Goal: Task Accomplishment & Management: Use online tool/utility

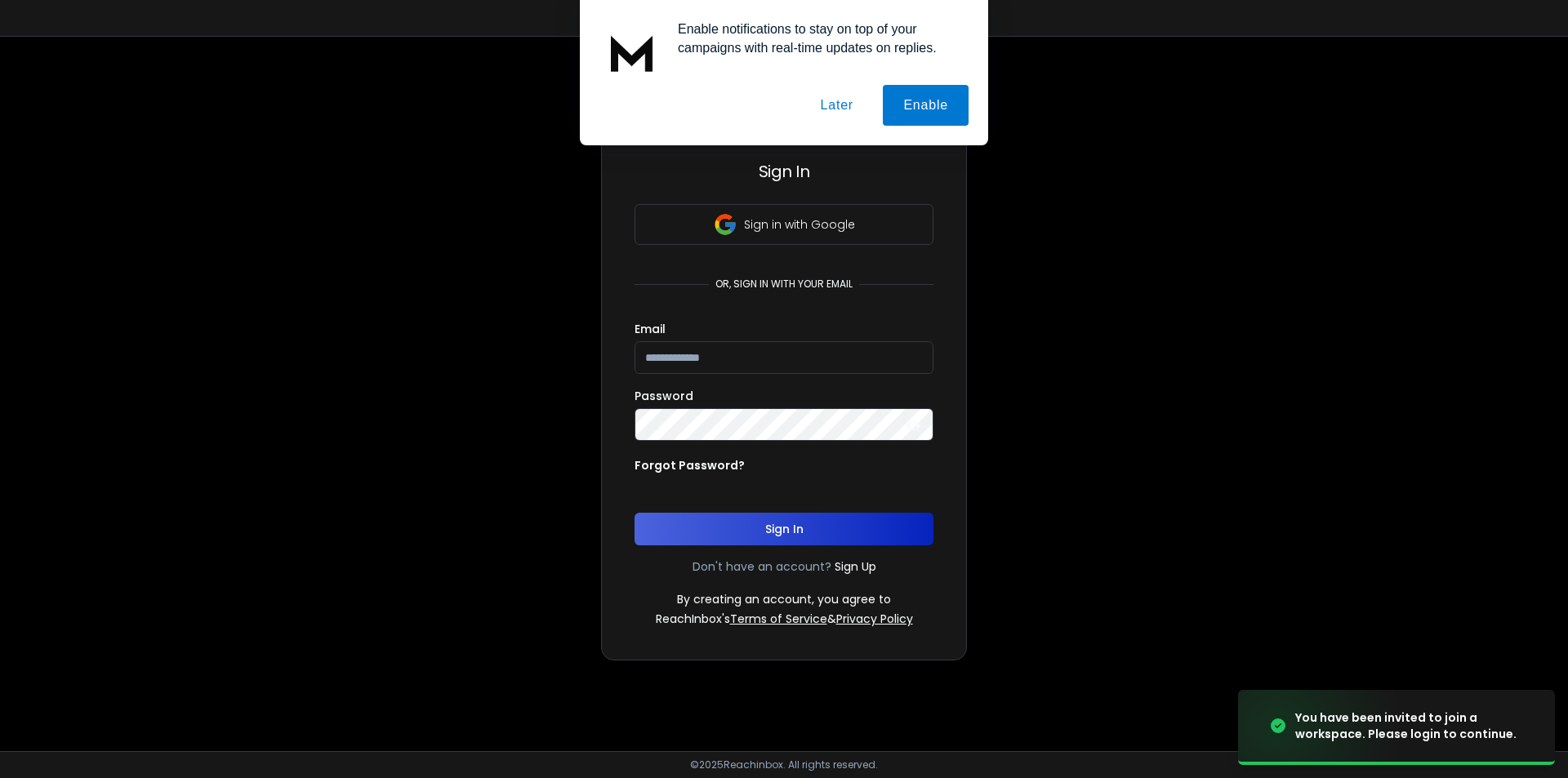
click at [841, 107] on button "Later" at bounding box center [836, 106] width 73 height 41
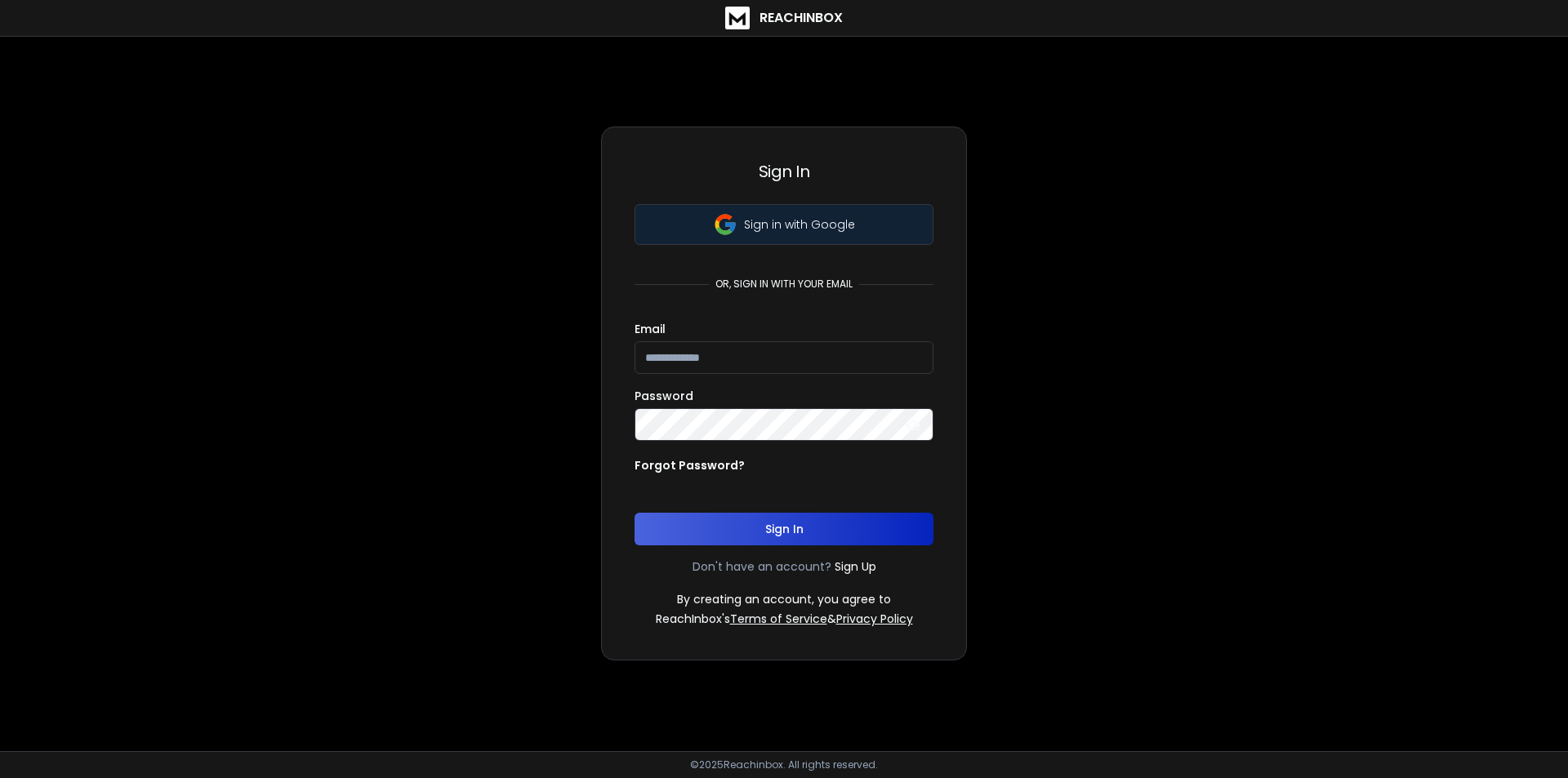
click at [822, 223] on p "Sign in with Google" at bounding box center [800, 224] width 111 height 17
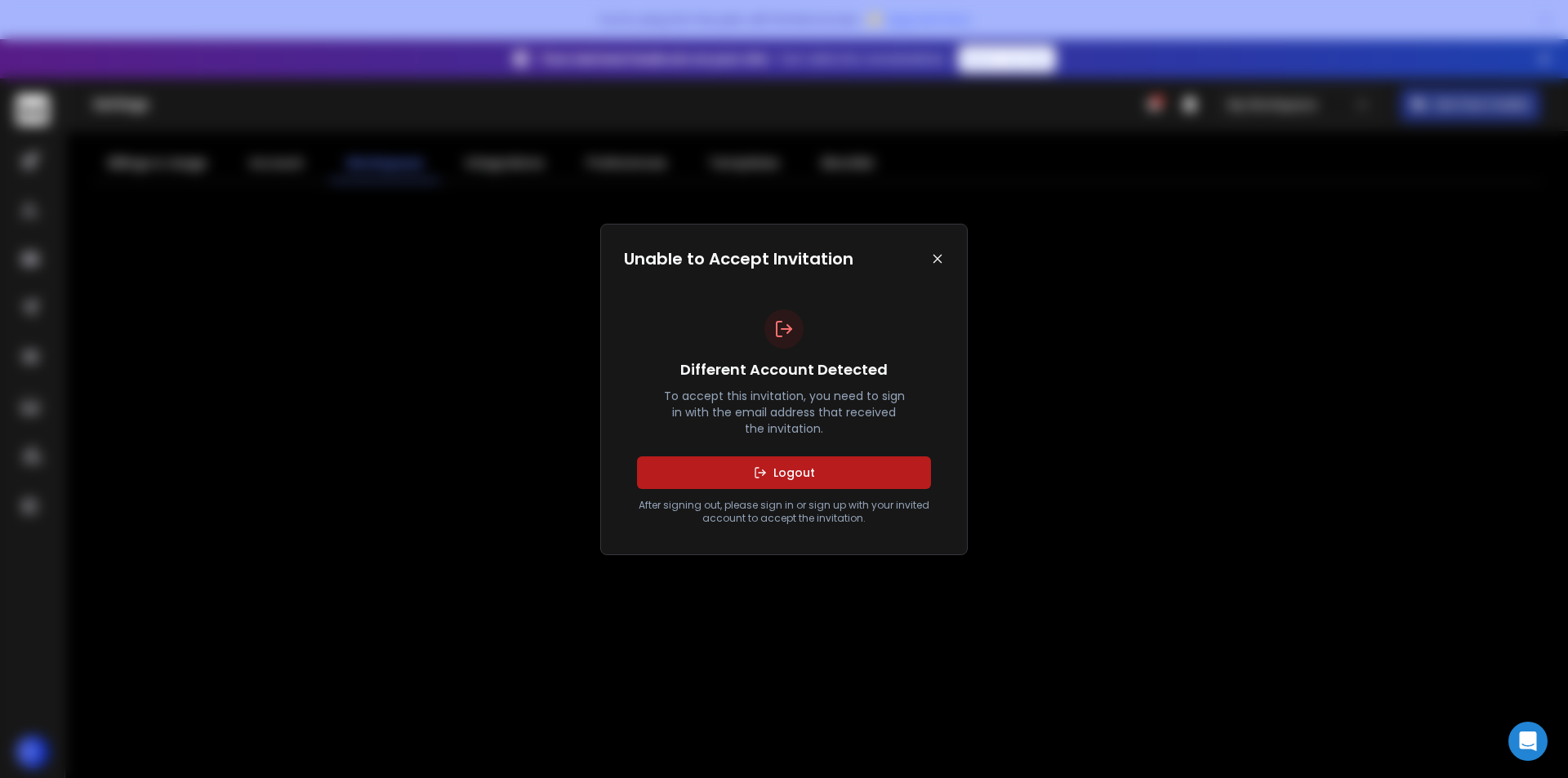
click at [828, 476] on button "Logout" at bounding box center [783, 471] width 294 height 32
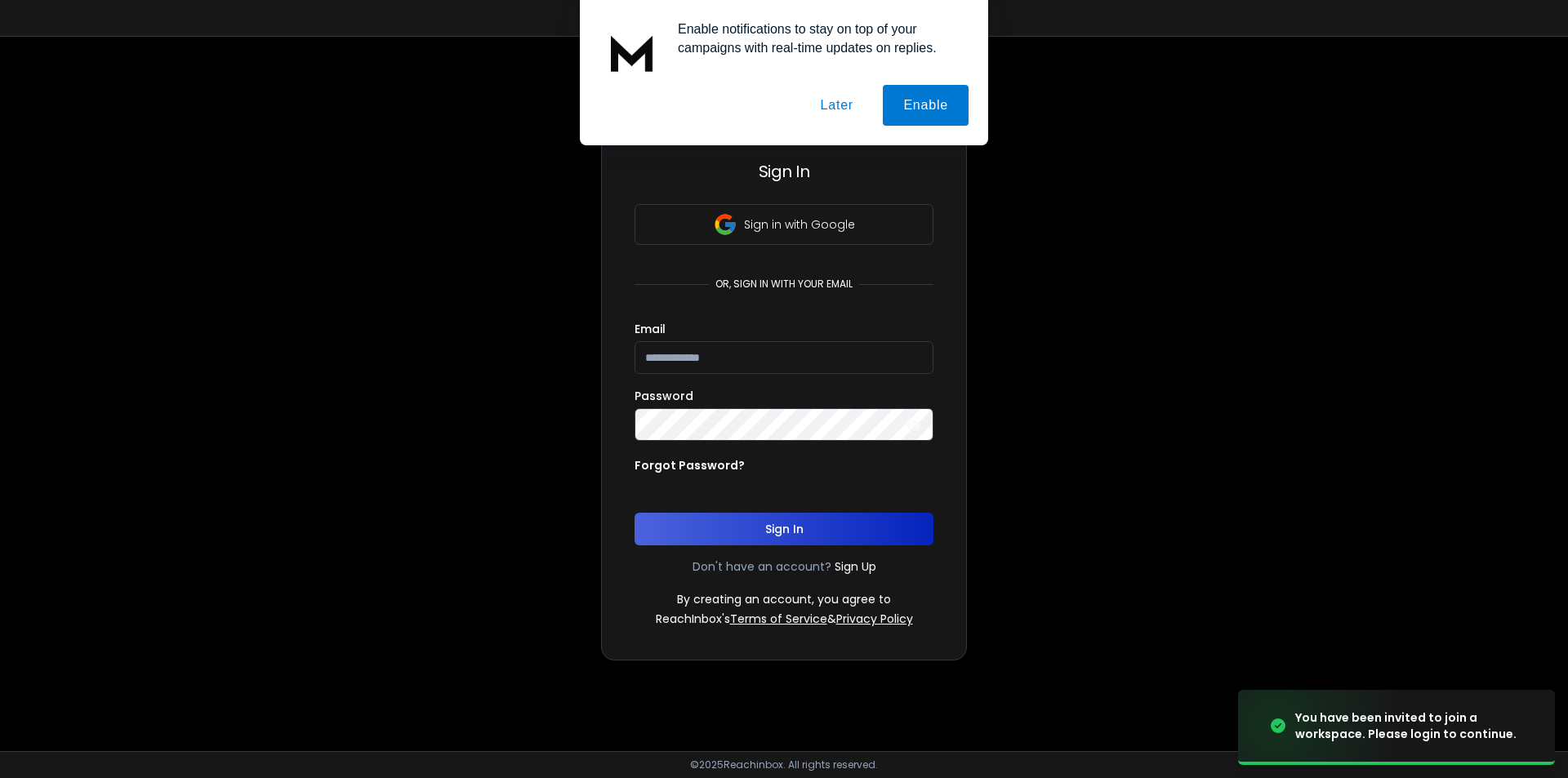
drag, startPoint x: 803, startPoint y: 313, endPoint x: 805, endPoint y: 323, distance: 10.2
click at [804, 321] on div "Sign in with Google or, sign in with your email Email Password Forgot Password?…" at bounding box center [784, 415] width 298 height 422
click at [790, 365] on input "email" at bounding box center [784, 357] width 298 height 32
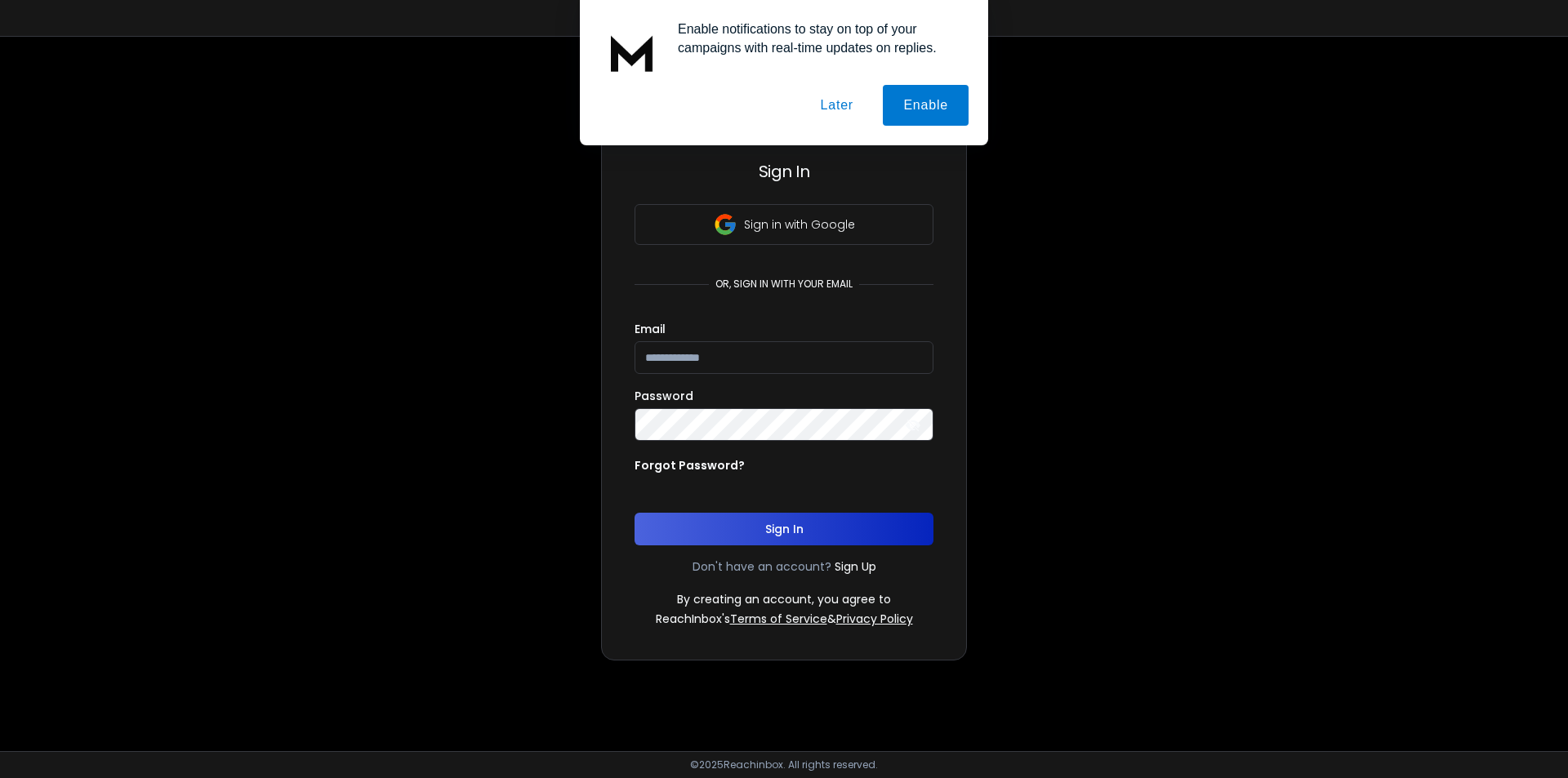
click at [854, 572] on link "Sign Up" at bounding box center [854, 567] width 42 height 17
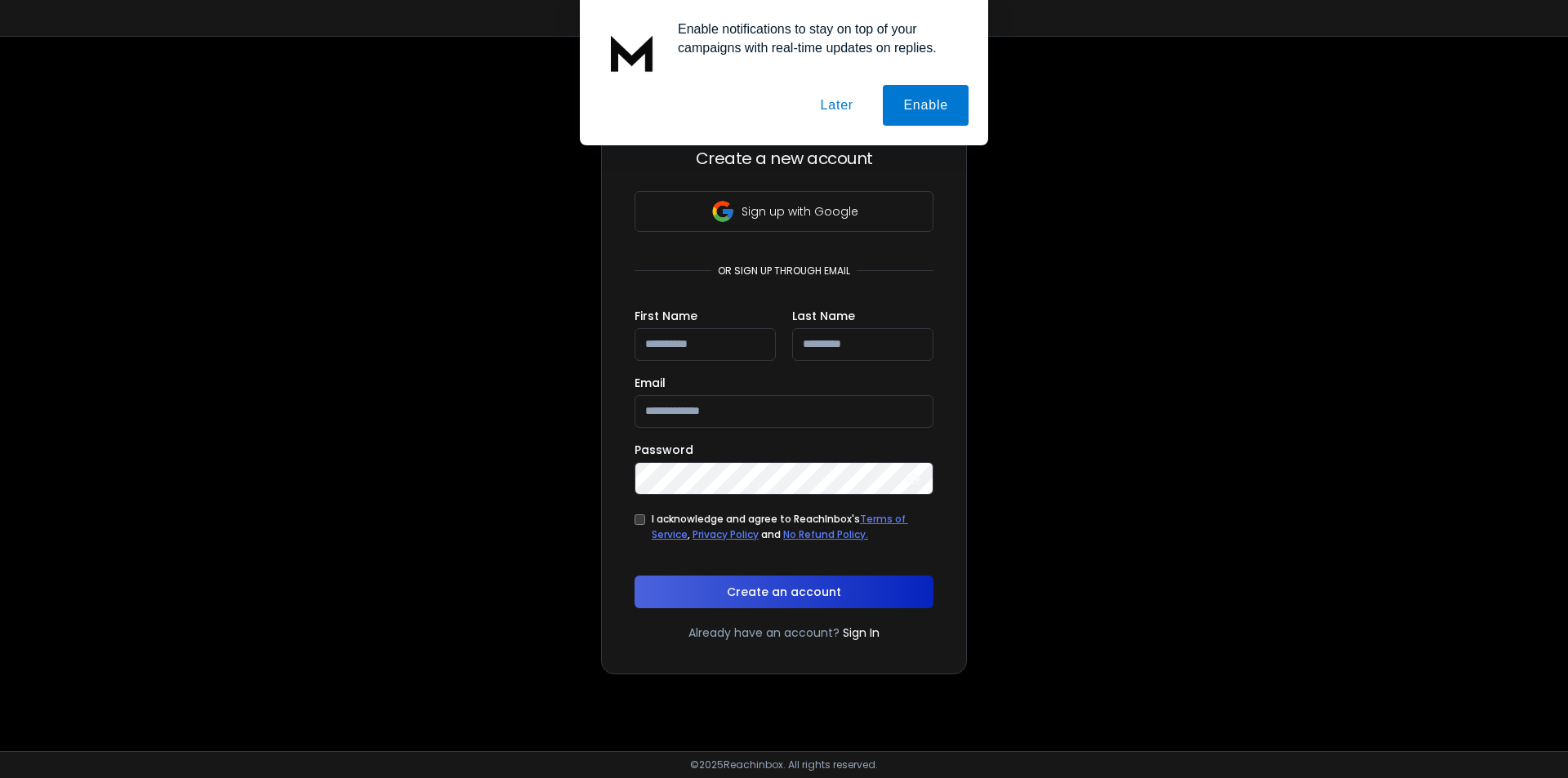
click at [684, 310] on label "First Name" at bounding box center [666, 316] width 63 height 11
click at [688, 351] on input "text" at bounding box center [705, 344] width 141 height 32
type input "****"
type input "*******"
type input "**********"
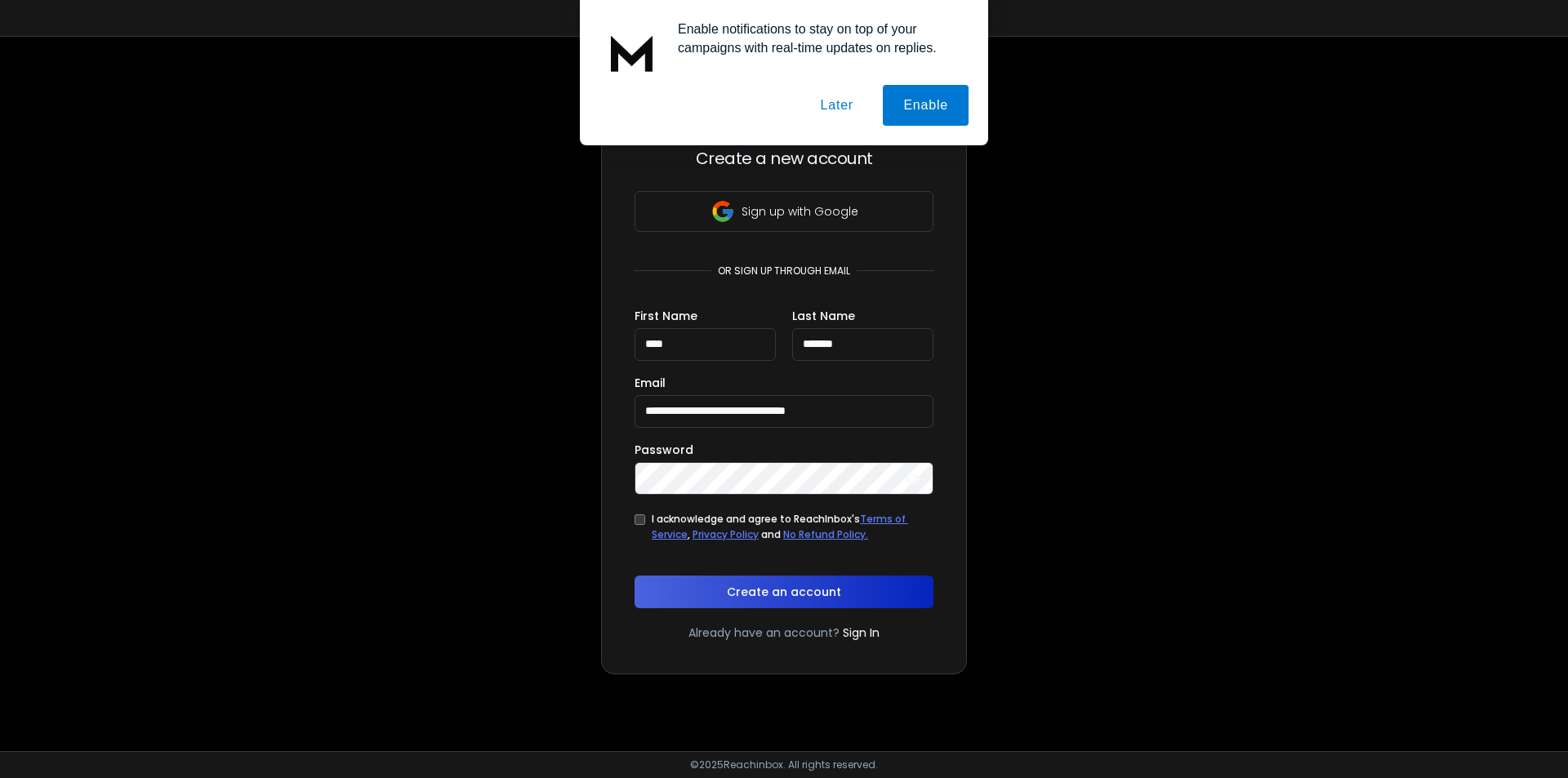
click at [714, 612] on div "**********" at bounding box center [784, 415] width 298 height 449
click at [727, 592] on button "Create an account" at bounding box center [784, 591] width 298 height 32
click at [635, 575] on button "Create an account" at bounding box center [784, 591] width 298 height 32
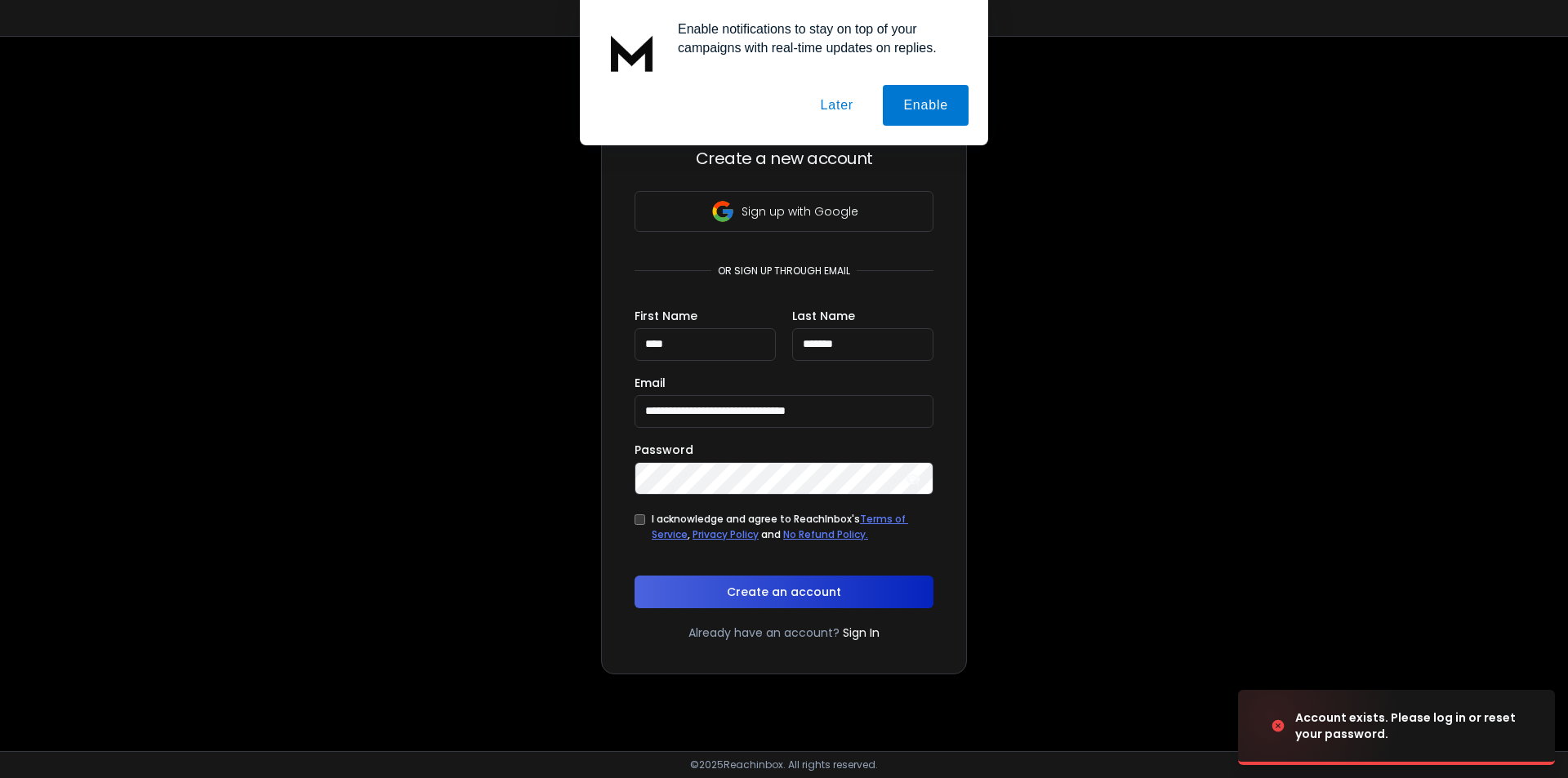
click at [867, 634] on link "Sign In" at bounding box center [861, 633] width 37 height 17
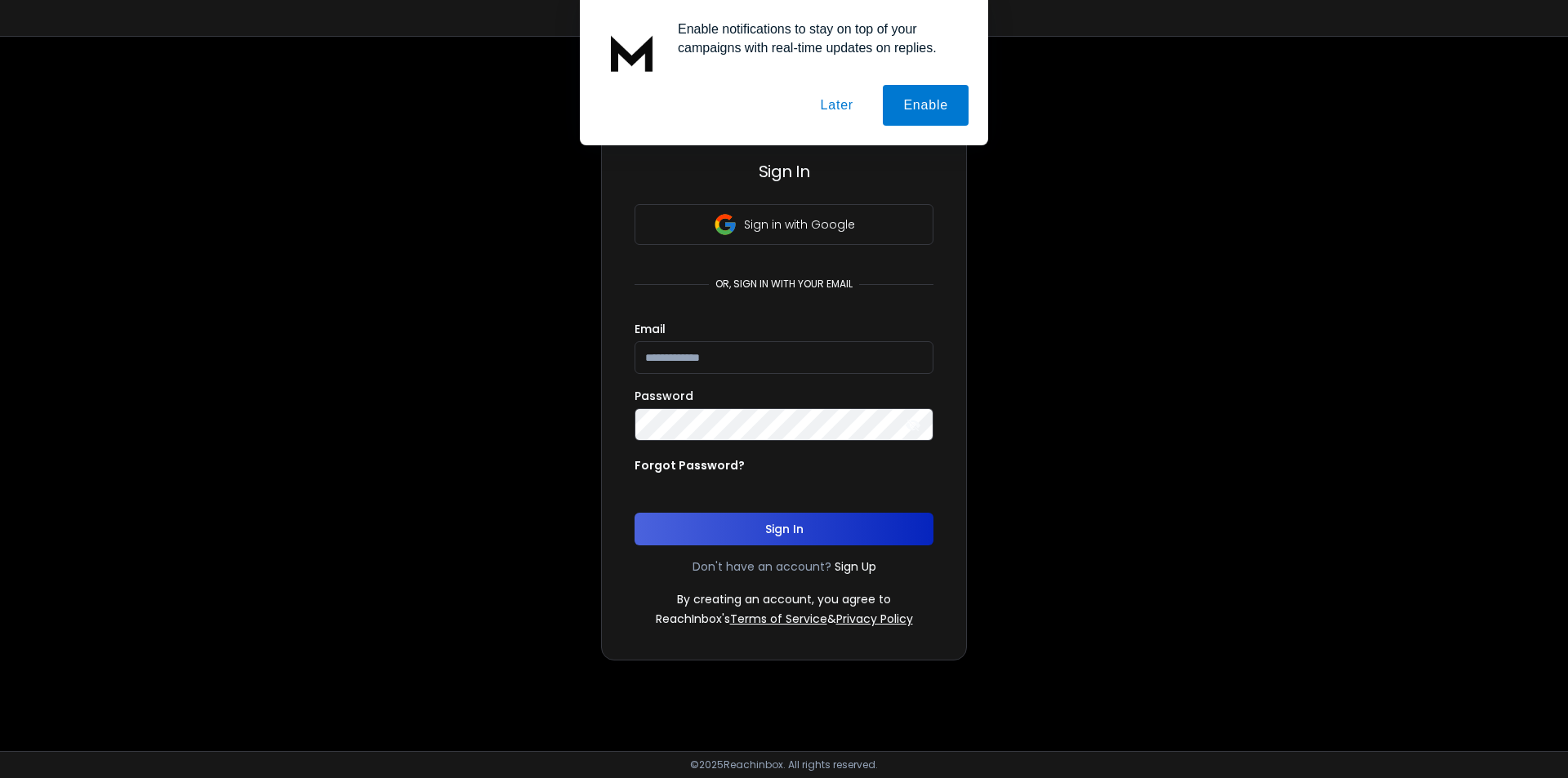
drag, startPoint x: 811, startPoint y: 365, endPoint x: 811, endPoint y: 374, distance: 9.0
click at [811, 364] on input "email" at bounding box center [784, 357] width 298 height 32
type input "**********"
click at [635, 512] on button "Sign In" at bounding box center [784, 528] width 298 height 32
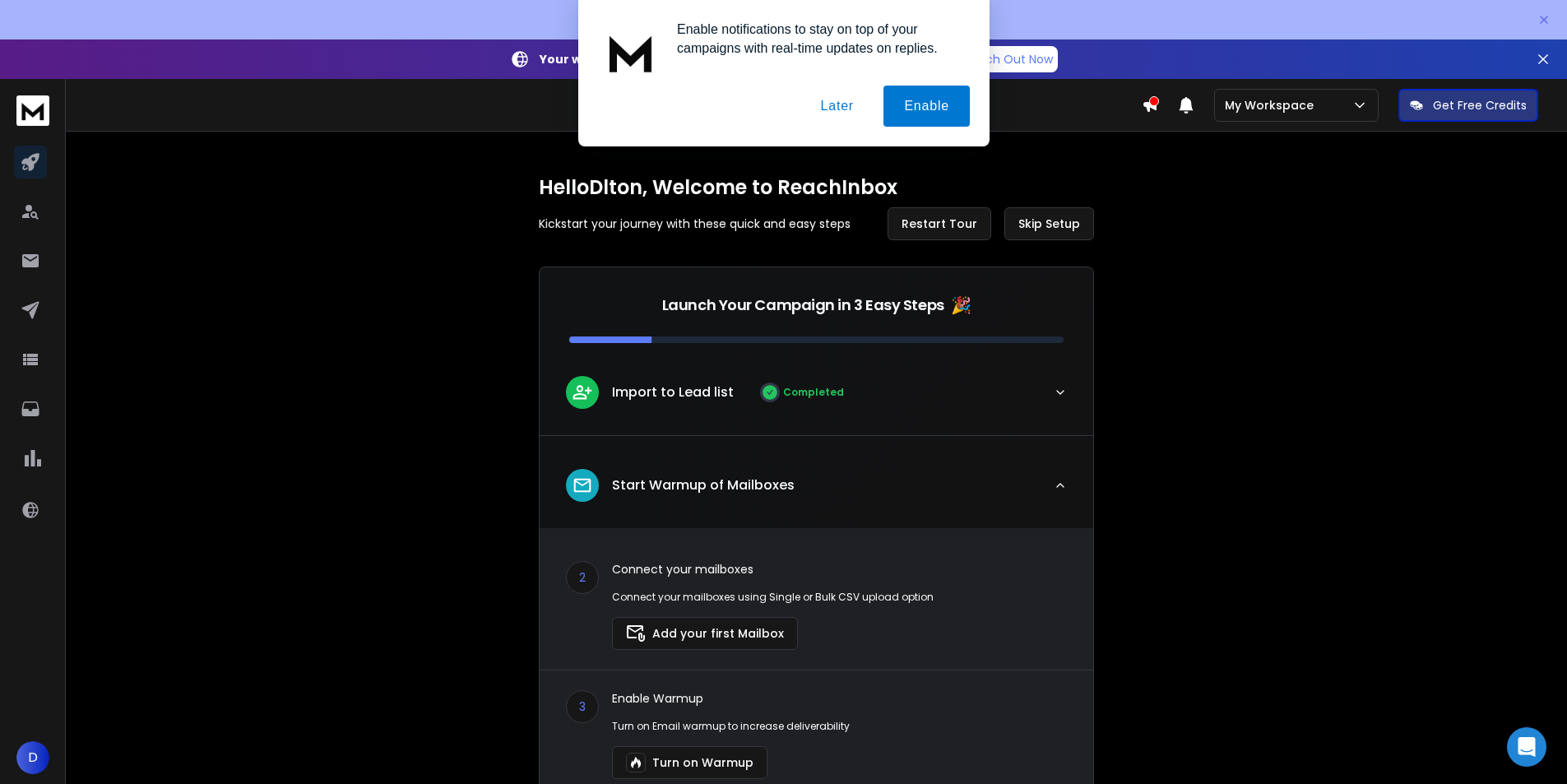
drag, startPoint x: 847, startPoint y: 110, endPoint x: 839, endPoint y: 109, distance: 8.1
click at [847, 110] on button "Later" at bounding box center [836, 106] width 74 height 41
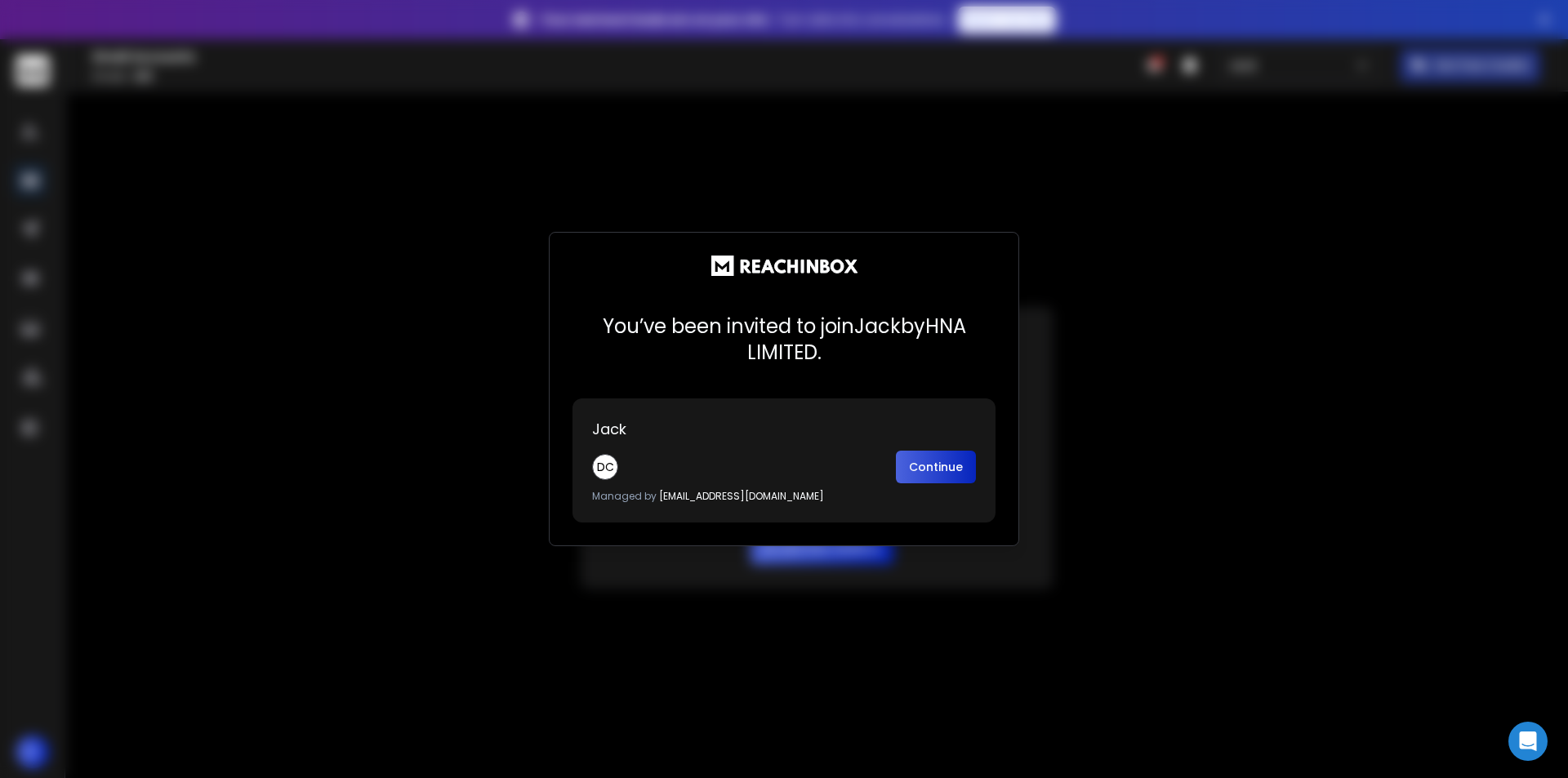
click at [947, 467] on button "Continue" at bounding box center [935, 466] width 80 height 32
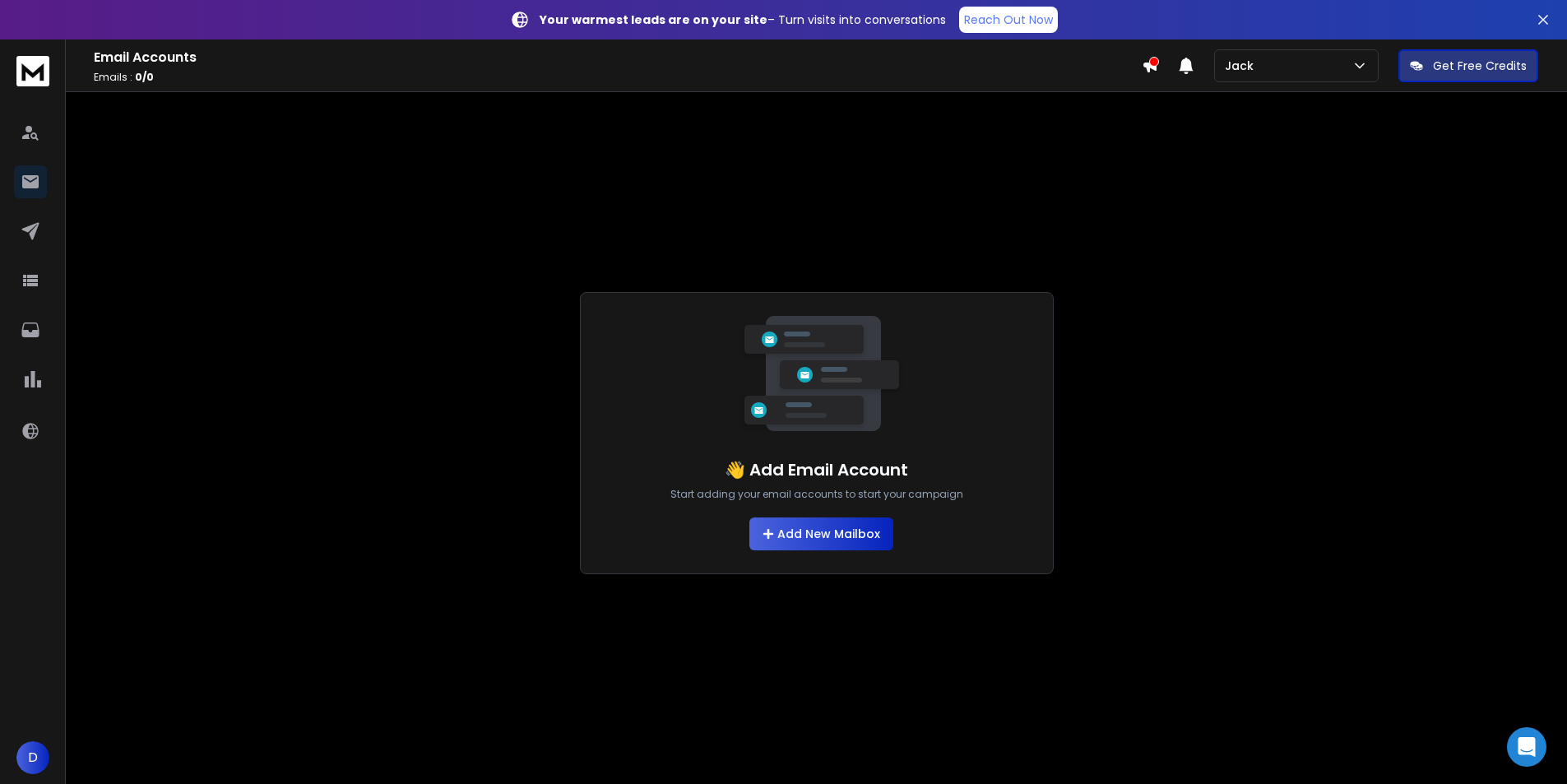
scroll to position [26, 0]
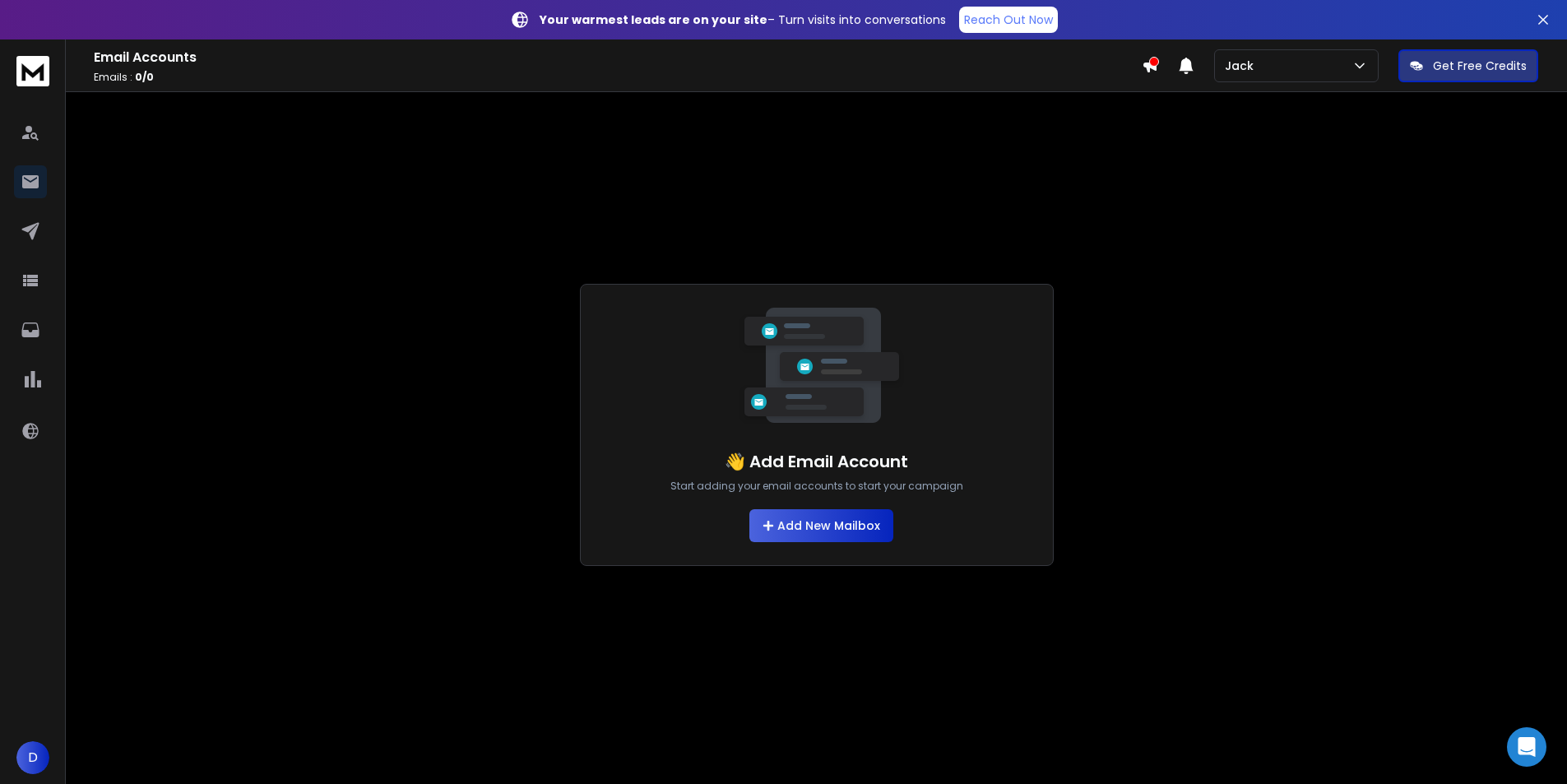
click at [36, 77] on img at bounding box center [33, 71] width 33 height 31
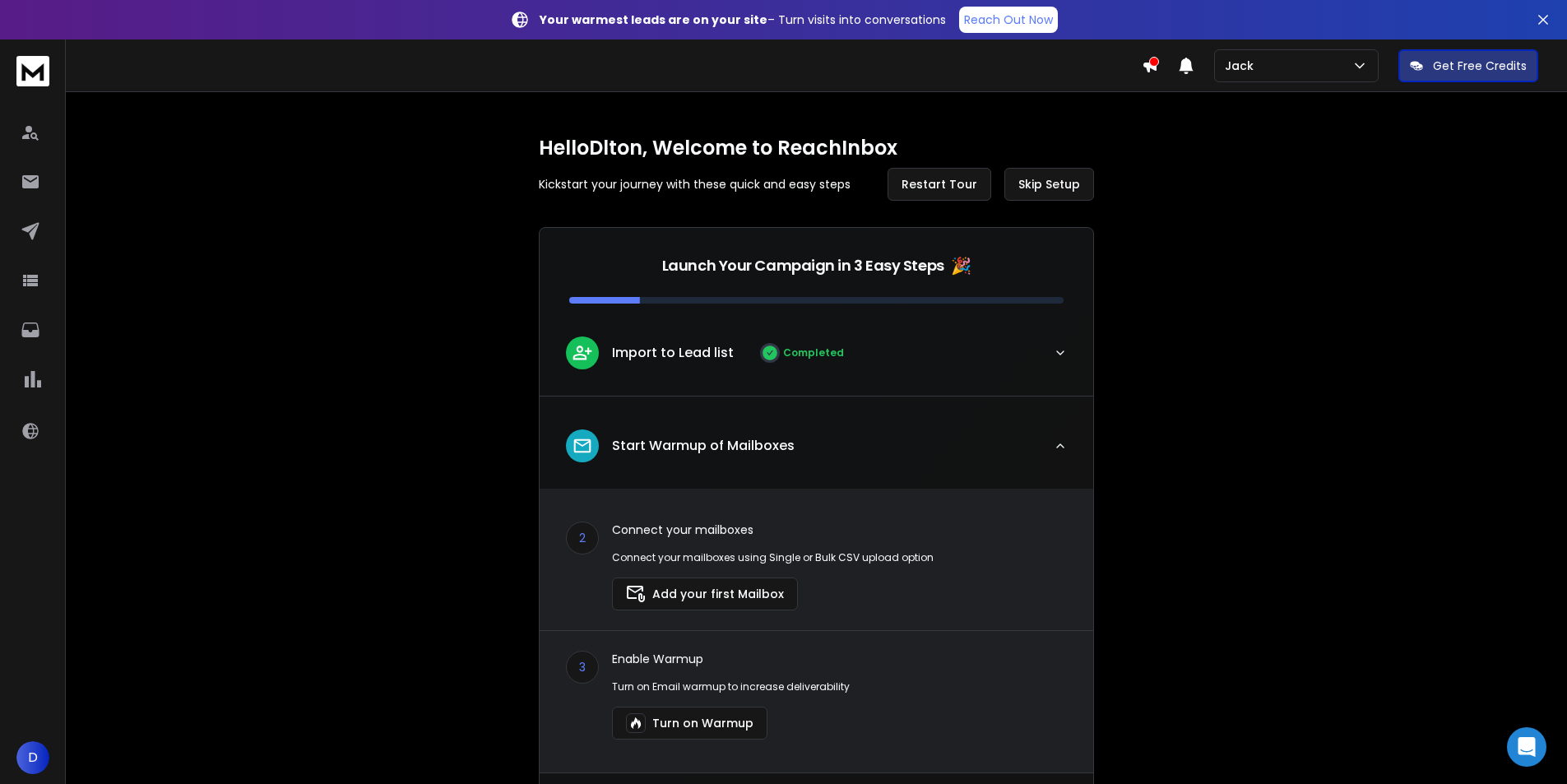
scroll to position [125, 0]
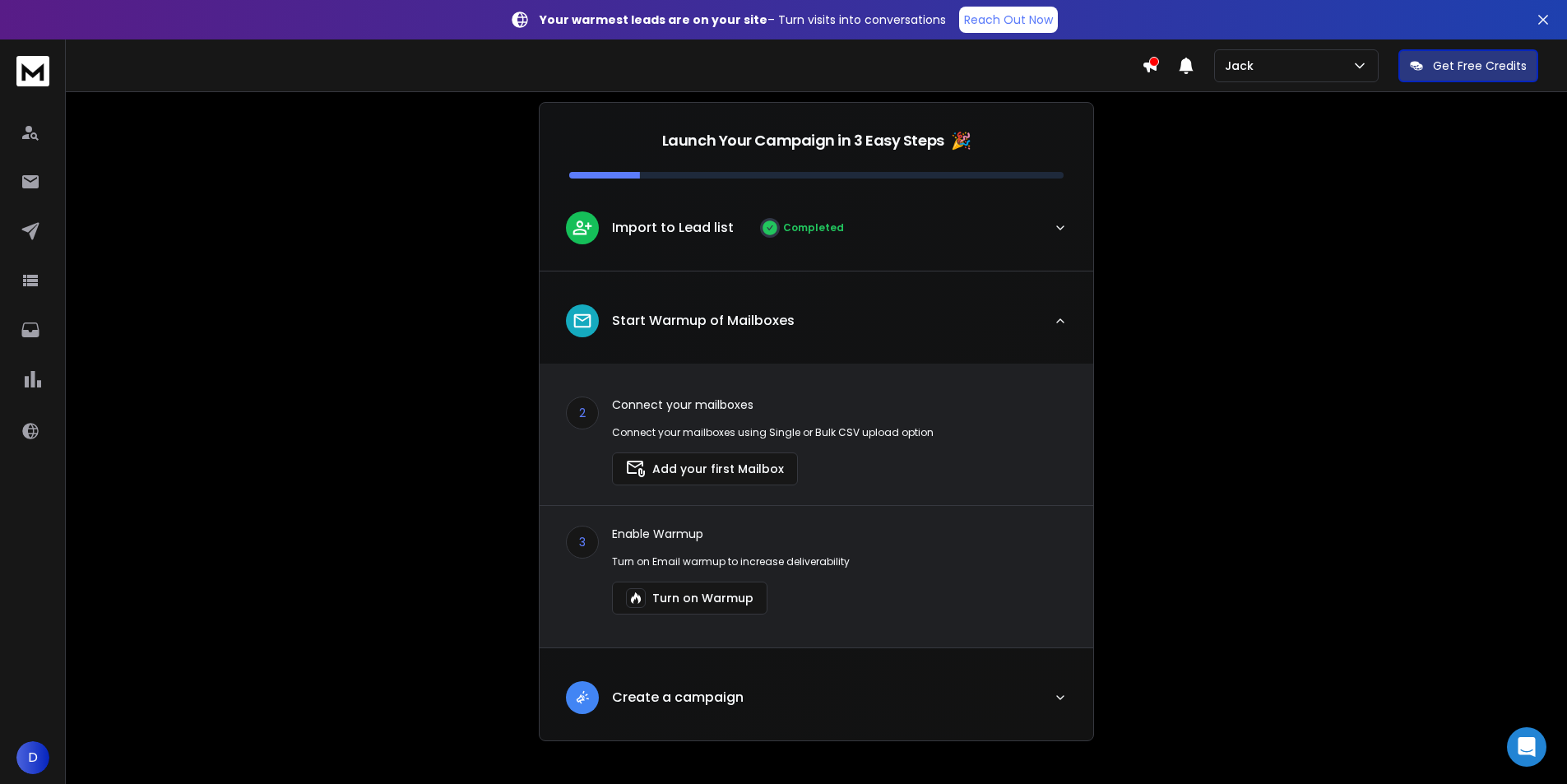
click at [820, 597] on div "Enable Warmup Turn on Email warmup to increase deliverability Turn on Warmup" at bounding box center [730, 569] width 238 height 89
click at [826, 693] on button "Create a campaign" at bounding box center [816, 704] width 554 height 73
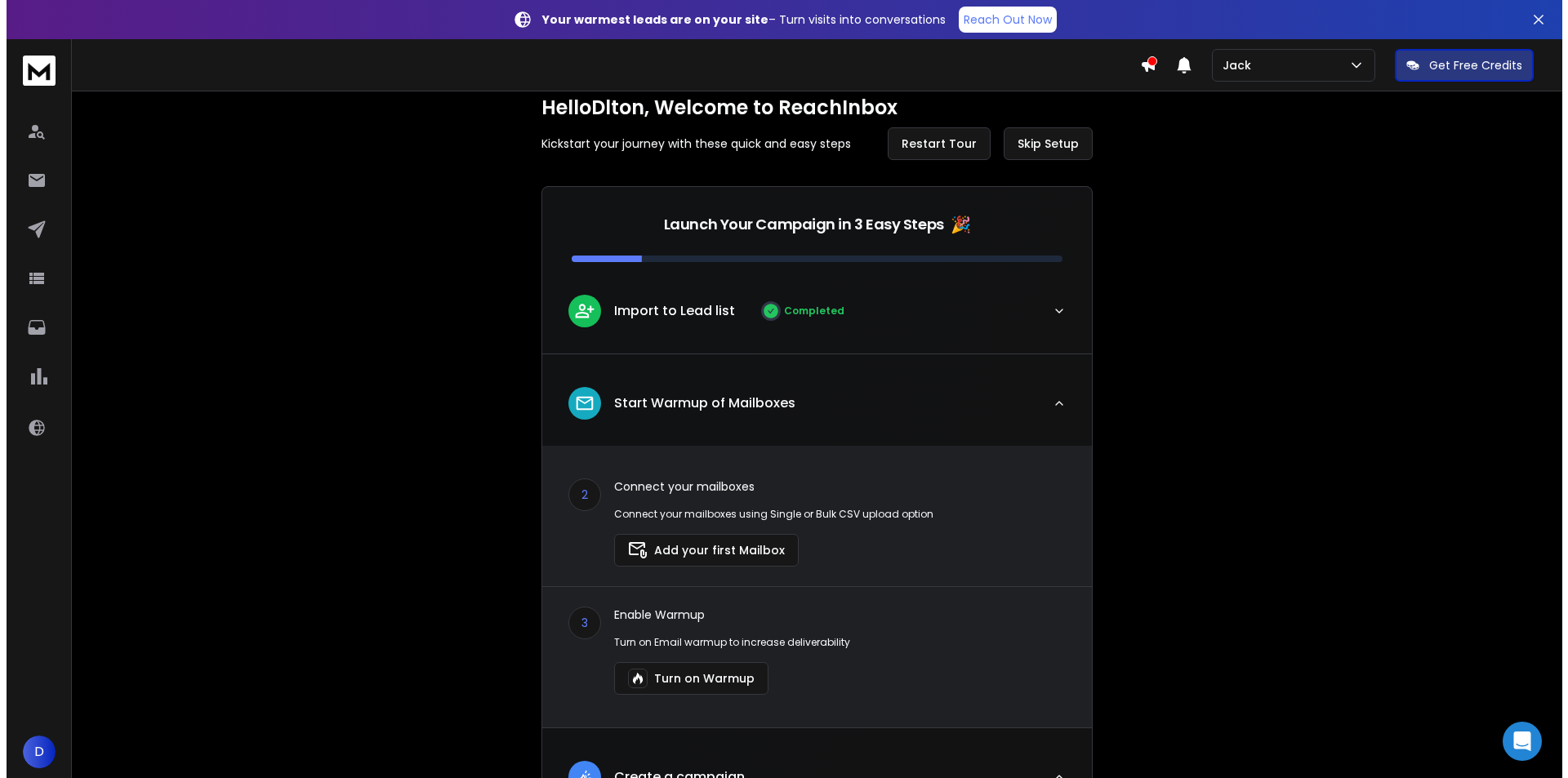
scroll to position [0, 0]
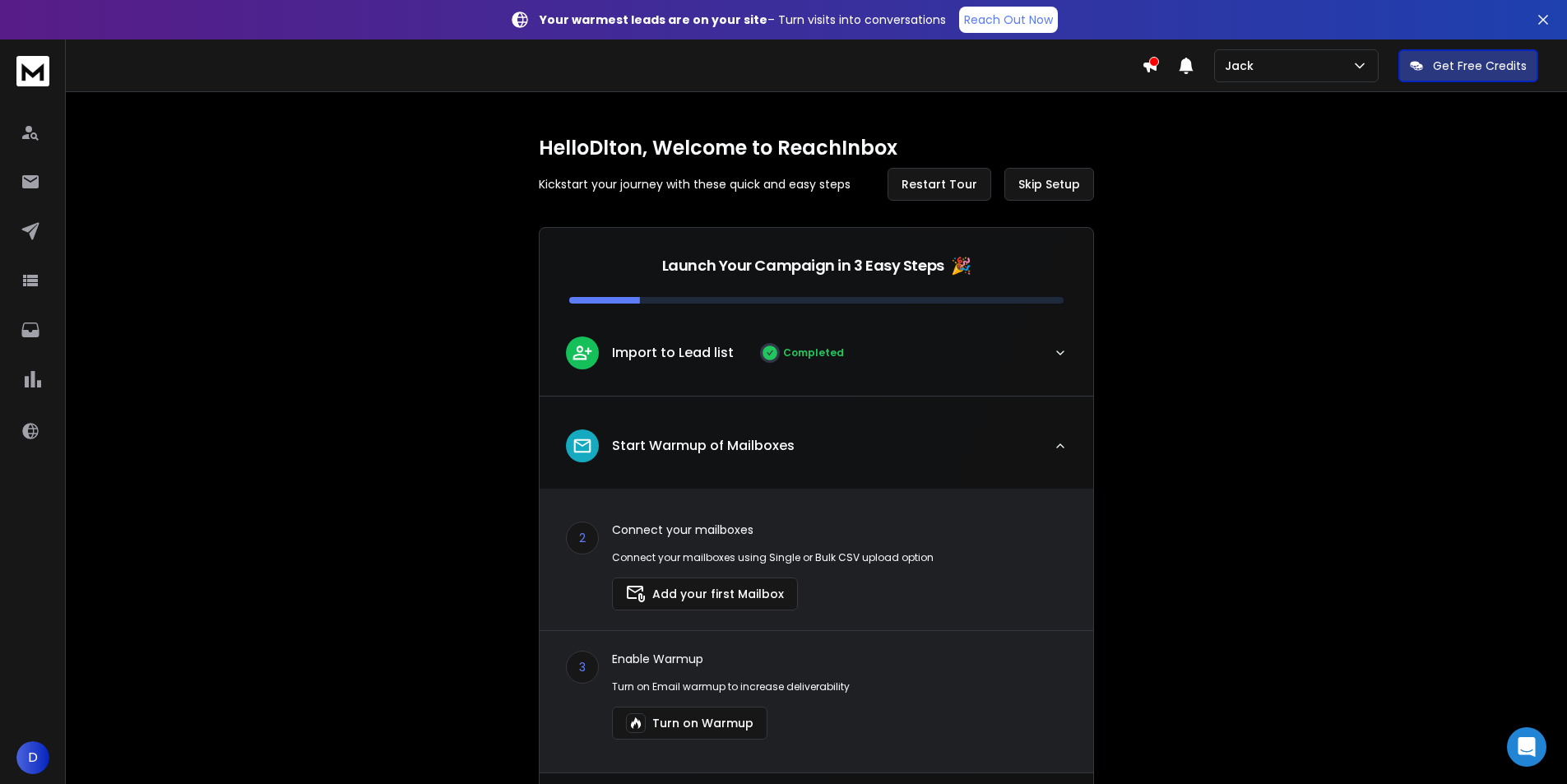
click at [864, 361] on button "Import to Lead list Completed" at bounding box center [816, 359] width 554 height 73
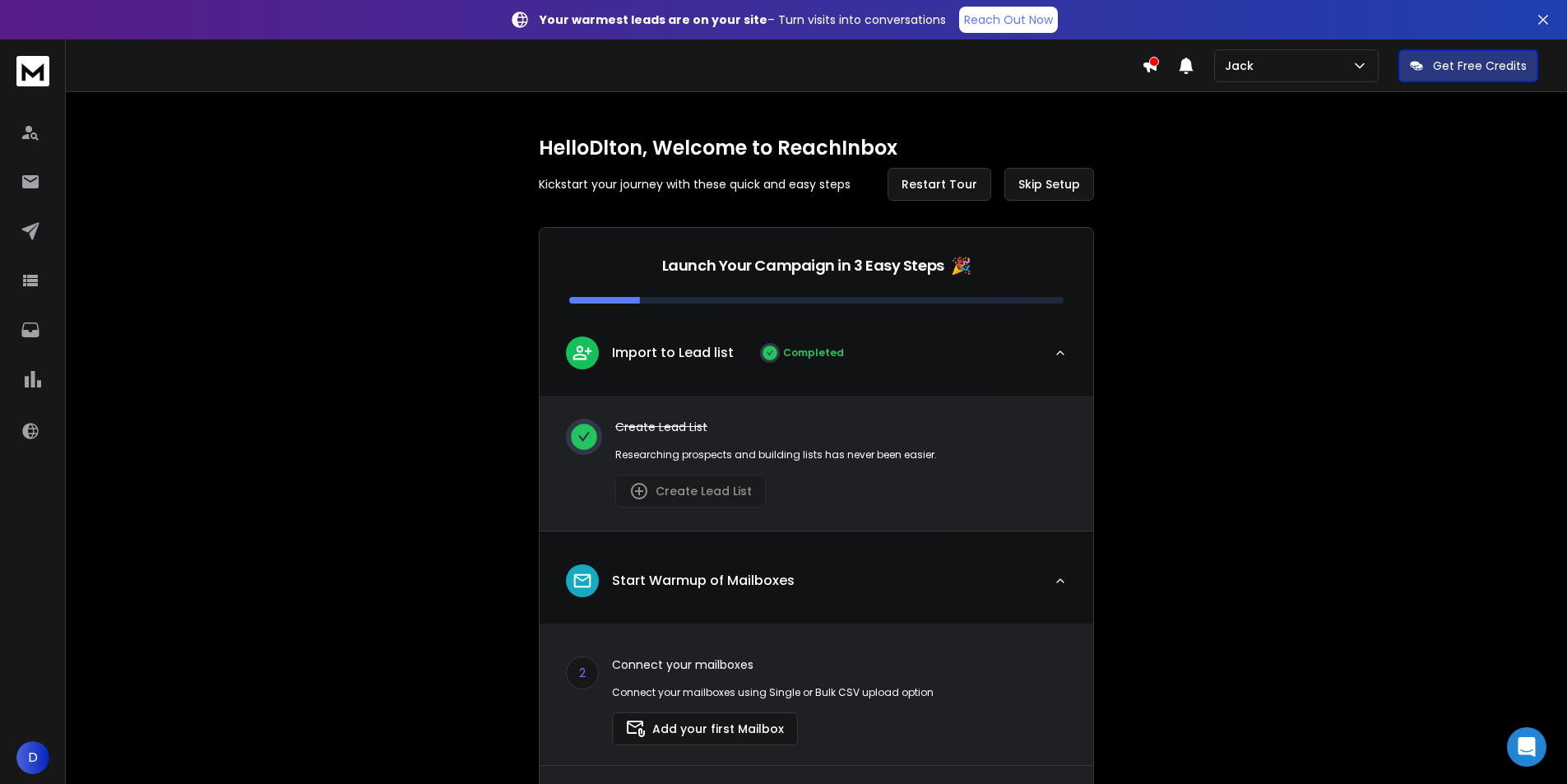
click at [670, 432] on p "Create Lead List" at bounding box center [841, 427] width 452 height 17
click at [693, 503] on div "Create Lead List" at bounding box center [841, 490] width 452 height 33
click at [689, 493] on div "Create Lead List" at bounding box center [841, 490] width 452 height 33
click at [582, 446] on icon at bounding box center [584, 437] width 26 height 26
click at [640, 584] on p "Start Warmup of Mailboxes" at bounding box center [703, 580] width 183 height 20
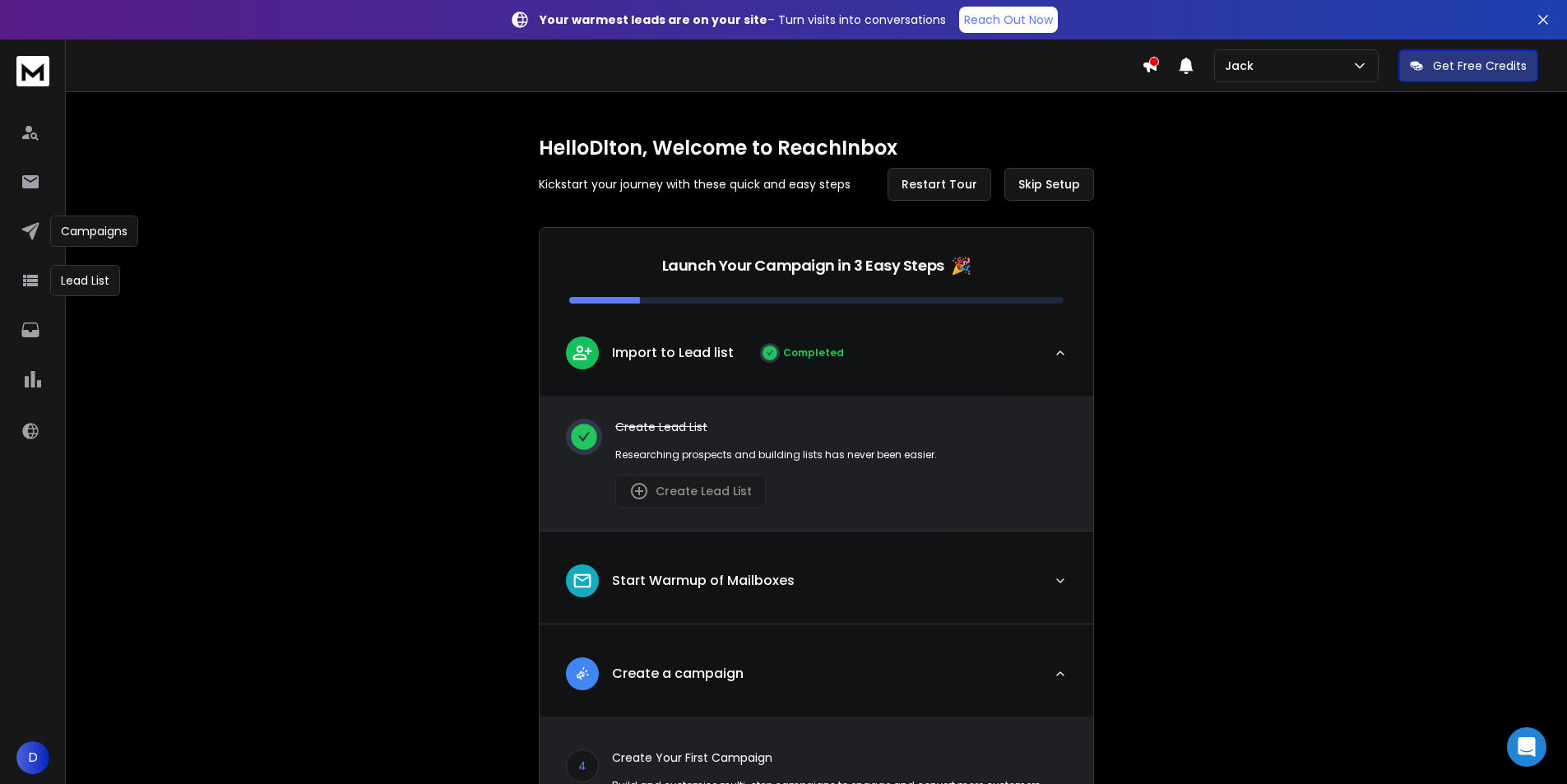
drag, startPoint x: 44, startPoint y: 266, endPoint x: 47, endPoint y: 278, distance: 12.4
click at [47, 278] on div at bounding box center [33, 284] width 38 height 39
click at [44, 278] on link at bounding box center [30, 280] width 33 height 33
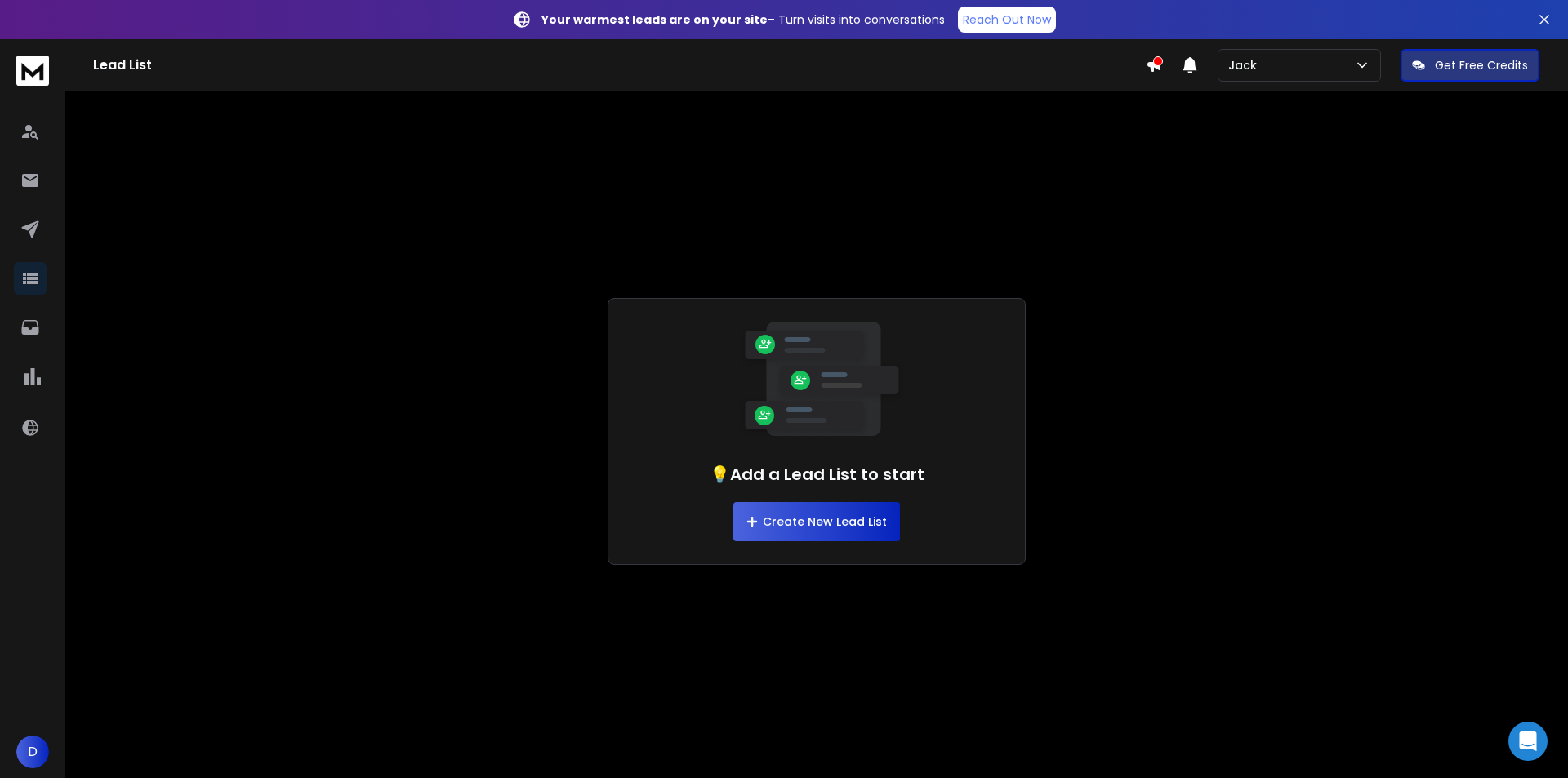
click at [1191, 435] on div "💡Add a Lead List to start Create New Lead List" at bounding box center [816, 432] width 1502 height 267
